Goal: Navigation & Orientation: Understand site structure

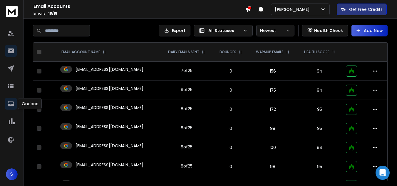
click at [11, 103] on icon at bounding box center [10, 103] width 7 height 7
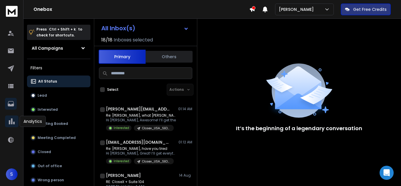
click at [14, 121] on icon at bounding box center [11, 121] width 9 height 9
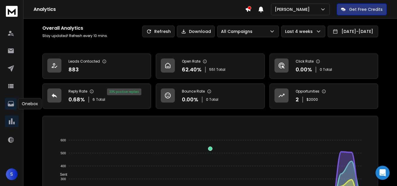
click at [11, 105] on icon at bounding box center [11, 103] width 6 height 5
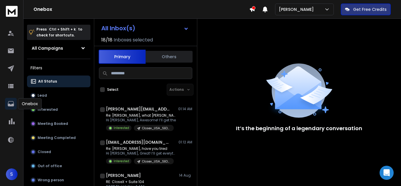
click at [9, 102] on icon at bounding box center [10, 103] width 7 height 7
click at [11, 125] on icon at bounding box center [11, 121] width 9 height 9
